Goal: Communication & Community: Answer question/provide support

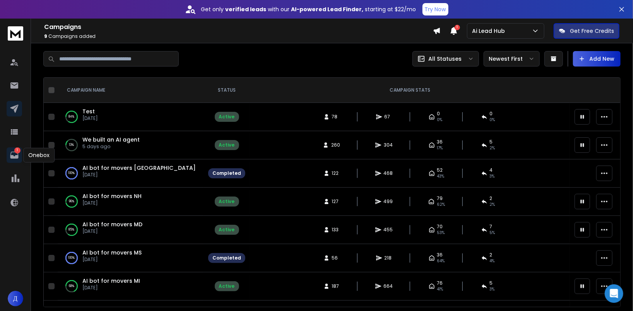
click at [11, 155] on icon at bounding box center [14, 155] width 8 height 7
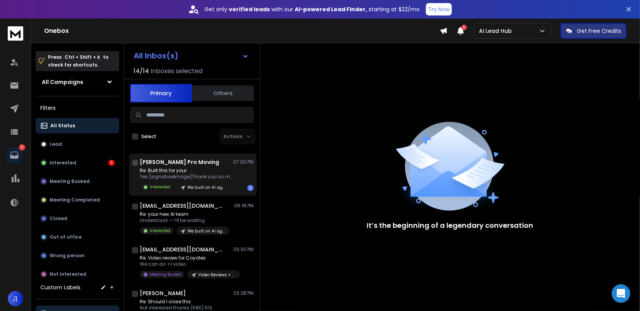
click at [213, 168] on p "Re: Built this for your" at bounding box center [186, 171] width 93 height 6
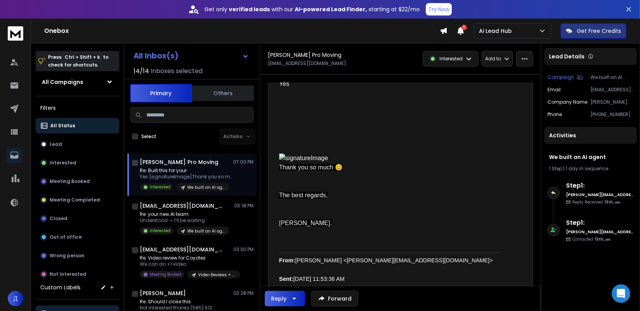
scroll to position [86, 0]
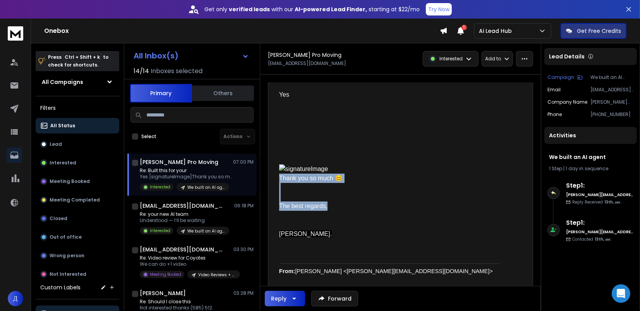
drag, startPoint x: 333, startPoint y: 213, endPoint x: 277, endPoint y: 186, distance: 62.0
click at [277, 186] on div "Re: Built this for your moving company [DATE] : 07:00 pm Reply Forward from: [P…" at bounding box center [400, 267] width 265 height 505
click at [303, 209] on div "The best regards," at bounding box center [392, 201] width 226 height 19
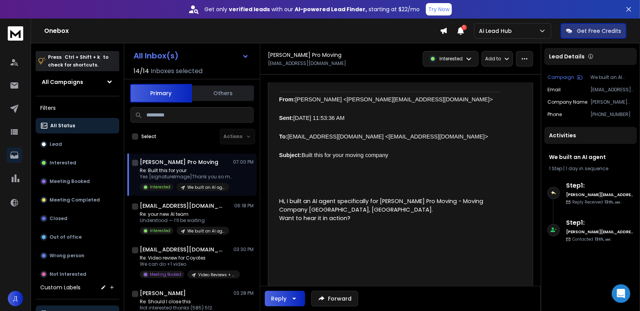
scroll to position [301, 0]
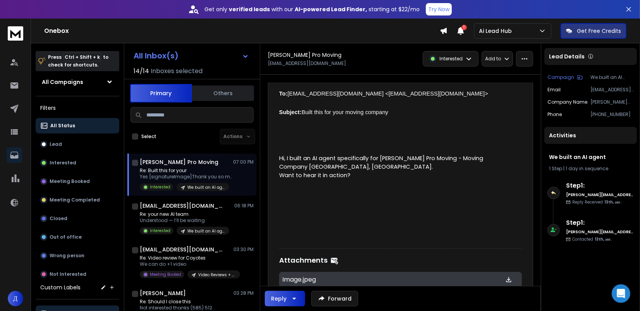
drag, startPoint x: 360, startPoint y: 192, endPoint x: 274, endPoint y: 162, distance: 91.9
click at [274, 162] on div "Re: Built this for your moving company [DATE] : 07:00 pm Reply Forward from: [P…" at bounding box center [400, 52] width 265 height 505
click at [310, 184] on div "Hi, I built an AI agent specifically for [PERSON_NAME] Pro Moving - Moving Comp…" at bounding box center [392, 171] width 226 height 34
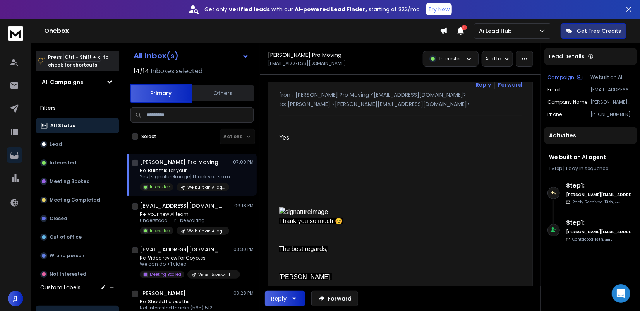
scroll to position [0, 0]
